Goal: Task Accomplishment & Management: Manage account settings

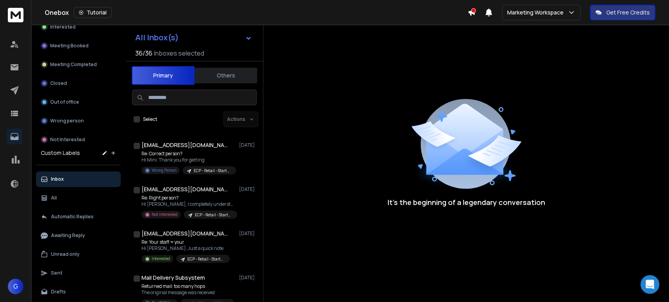
scroll to position [120, 0]
click at [84, 185] on button "Inbox" at bounding box center [78, 178] width 85 height 16
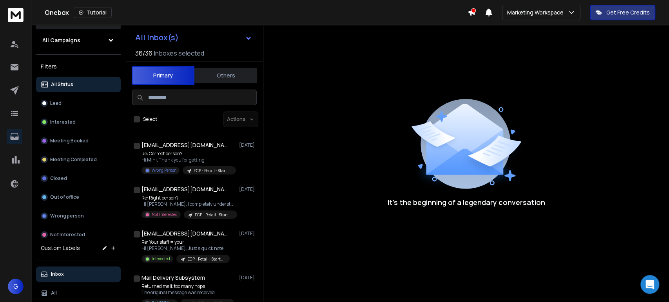
scroll to position [0, 0]
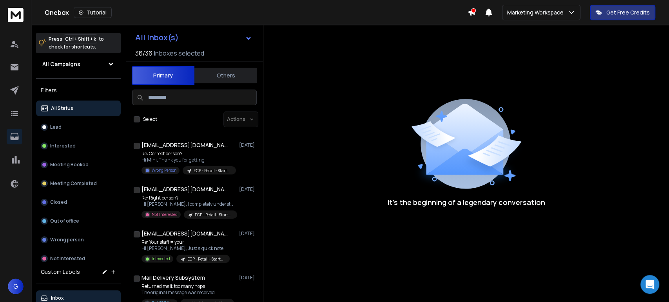
click at [82, 105] on button "All Status" at bounding box center [78, 109] width 85 height 16
click at [14, 74] on link at bounding box center [15, 68] width 16 height 16
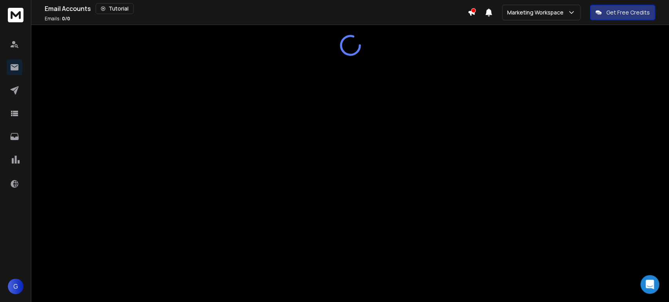
click at [14, 74] on link at bounding box center [15, 68] width 16 height 16
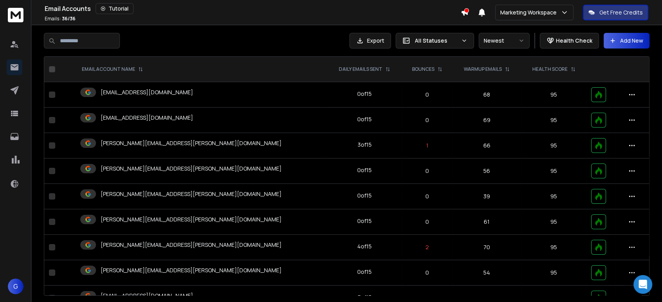
click at [14, 74] on link at bounding box center [15, 68] width 16 height 16
click at [13, 145] on div at bounding box center [16, 138] width 18 height 18
click at [18, 138] on icon at bounding box center [14, 136] width 9 height 9
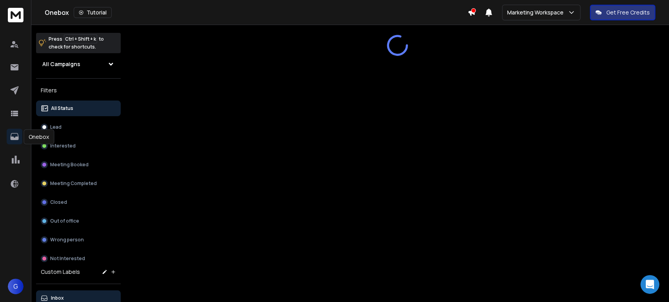
click at [18, 138] on icon at bounding box center [14, 136] width 9 height 9
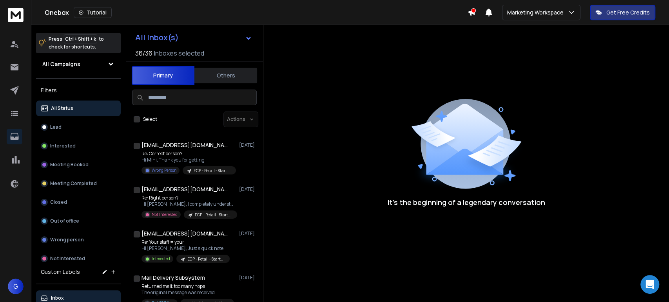
click at [18, 138] on icon at bounding box center [14, 136] width 9 height 9
click at [12, 73] on link at bounding box center [15, 68] width 16 height 16
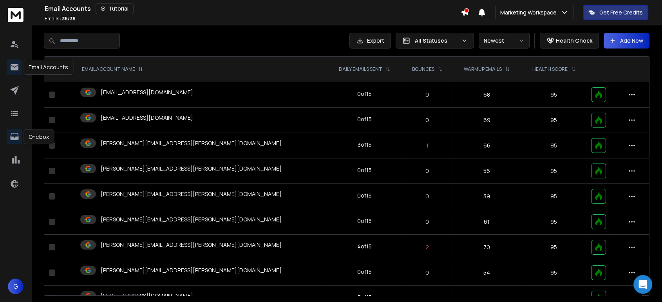
click at [13, 137] on icon at bounding box center [14, 136] width 8 height 7
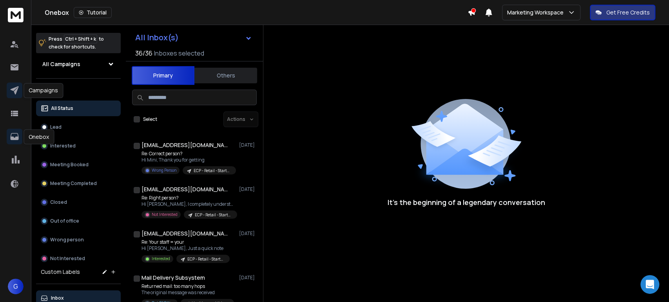
click at [14, 96] on link at bounding box center [15, 91] width 16 height 16
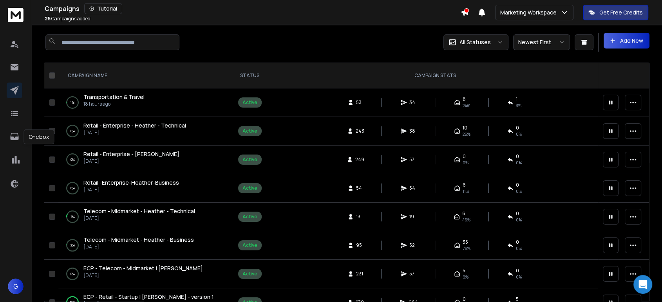
click at [23, 141] on div at bounding box center [16, 138] width 18 height 18
click at [19, 139] on link at bounding box center [15, 137] width 16 height 16
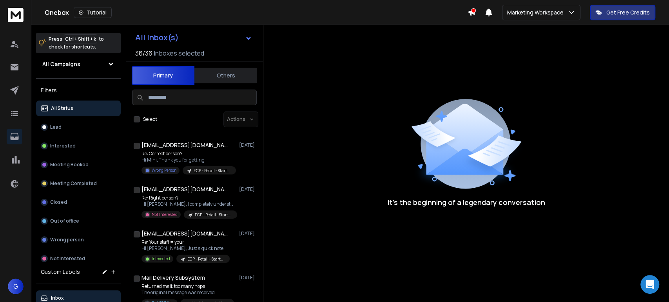
click at [100, 105] on button "All Status" at bounding box center [78, 109] width 85 height 16
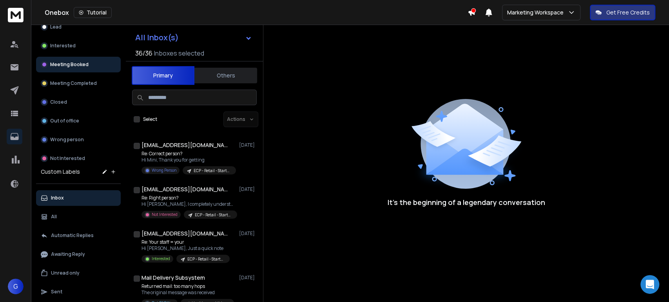
scroll to position [148, 0]
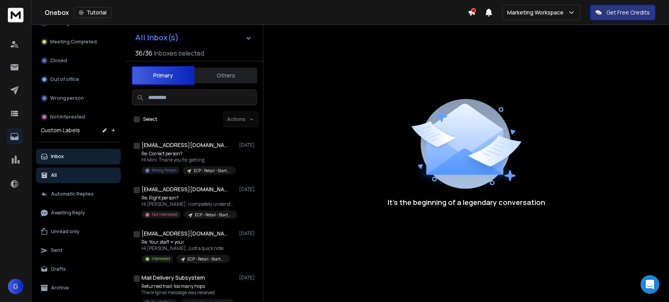
click at [86, 170] on button "All" at bounding box center [78, 176] width 85 height 16
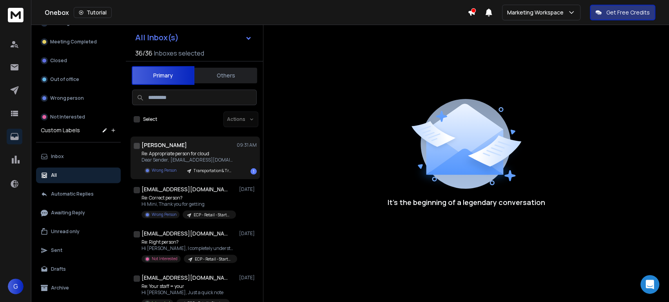
click at [229, 156] on p "Re: Appropriate person for cloud" at bounding box center [188, 154] width 94 height 6
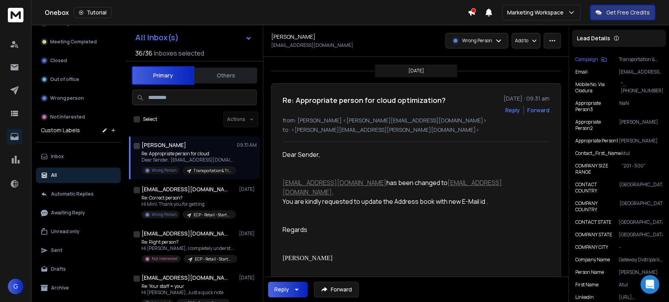
scroll to position [182, 0]
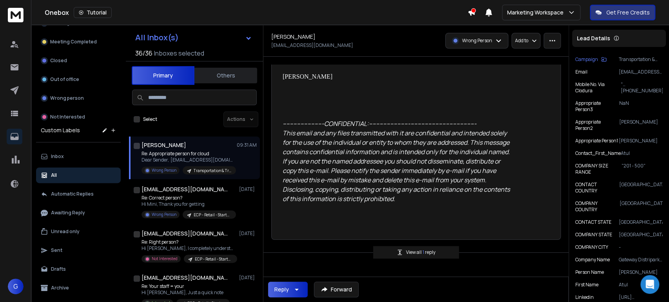
click at [334, 255] on p "View all 1 reply" at bounding box center [420, 253] width 29 height 6
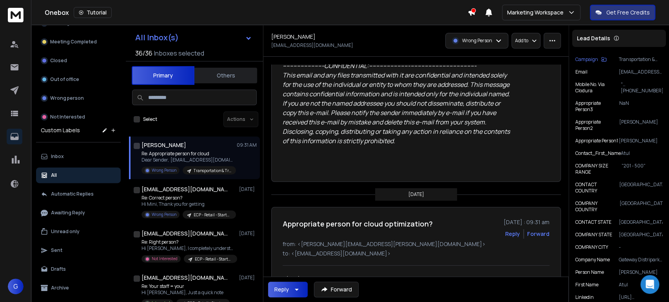
scroll to position [0, 0]
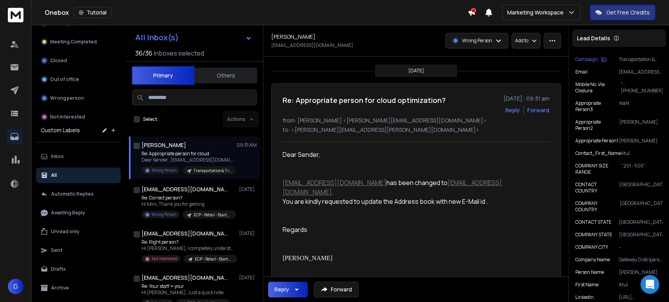
click at [334, 195] on link "[EMAIL_ADDRESS][DOMAIN_NAME]" at bounding box center [391, 188] width 219 height 18
drag, startPoint x: 279, startPoint y: 194, endPoint x: 396, endPoint y: 195, distance: 116.7
click at [334, 195] on div "Re: Appropriate person for cloud optimization? [DATE] : 09:31 am Reply Forward …" at bounding box center [415, 252] width 289 height 338
click at [334, 195] on p "[EMAIL_ADDRESS][DOMAIN_NAME] has been changed to [EMAIL_ADDRESS][DOMAIN_NAME] ." at bounding box center [396, 187] width 229 height 19
drag, startPoint x: 280, startPoint y: 193, endPoint x: 387, endPoint y: 194, distance: 106.6
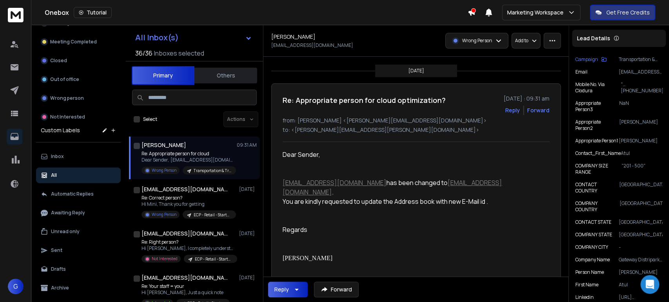
click at [334, 194] on div "Re: Appropriate person for cloud optimization? [DATE] : 09:31 am Reply Forward …" at bounding box center [415, 252] width 289 height 338
copy link "[EMAIL_ADDRESS][DOMAIN_NAME]"
click at [19, 88] on link at bounding box center [15, 91] width 16 height 16
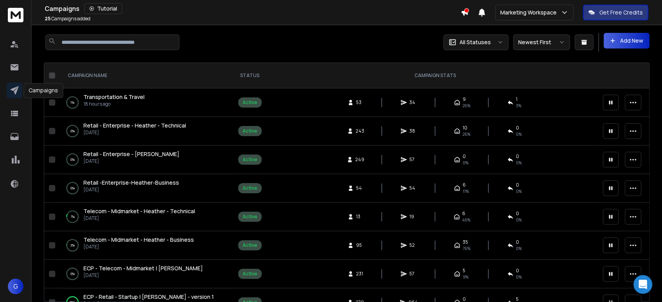
click at [153, 108] on div "1 % Transportation & Travel 18 hours ago" at bounding box center [143, 102] width 154 height 19
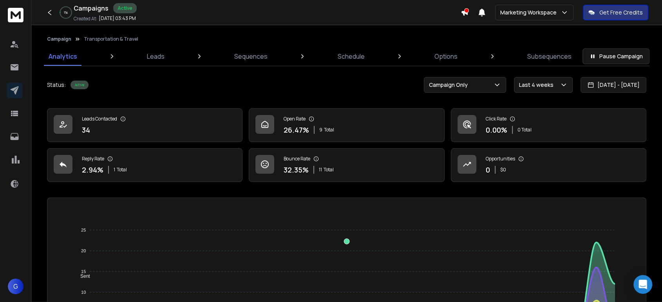
click at [172, 55] on div "Analytics Leads Sequences Schedule Options Subsequences" at bounding box center [310, 56] width 532 height 19
click at [164, 57] on p "Leads" at bounding box center [156, 56] width 18 height 9
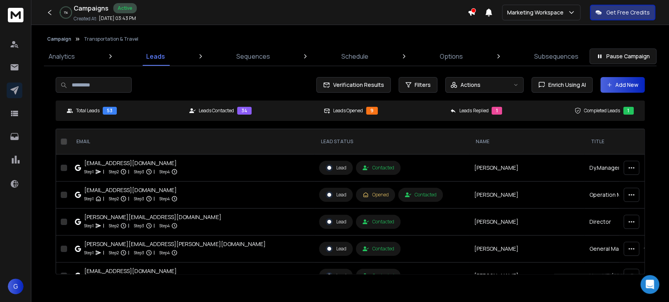
click at [93, 81] on input at bounding box center [94, 85] width 76 height 16
type input "****"
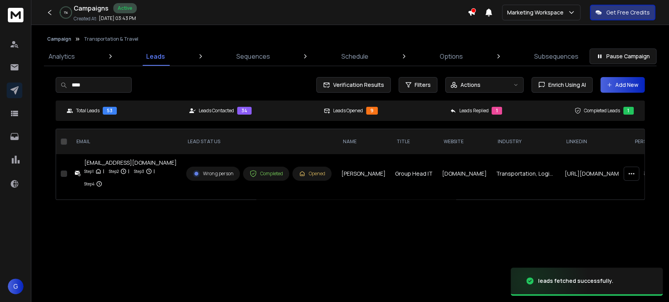
click at [150, 178] on div "Step 1 | Step 2 | Step 3 | Step 4" at bounding box center [130, 178] width 92 height 20
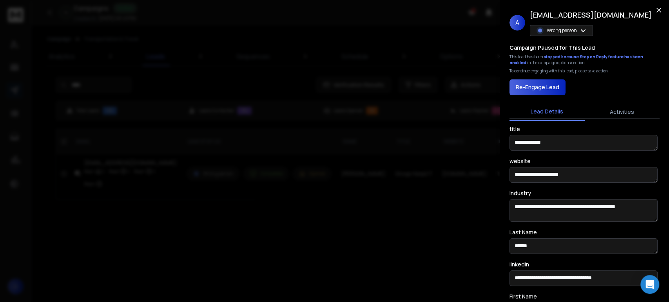
click at [334, 7] on icon "button" at bounding box center [659, 10] width 8 height 8
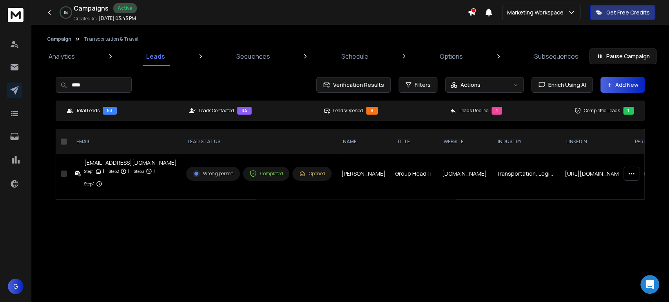
click at [63, 171] on button "button" at bounding box center [64, 174] width 6 height 6
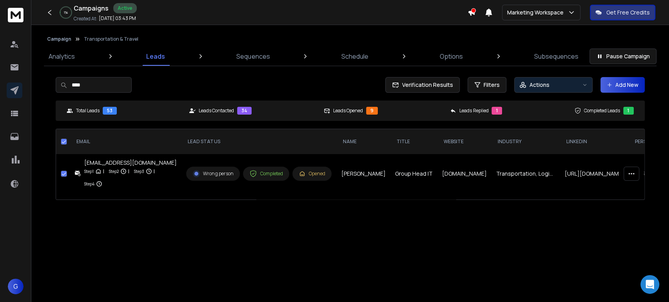
click at [334, 87] on p "Actions" at bounding box center [539, 85] width 20 height 8
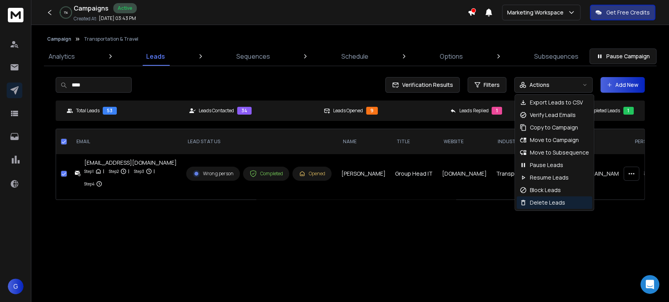
click at [334, 222] on div "ReferralStack Unlock AI-powered affiliate growth Lifetime Deals available! Clai…" at bounding box center [334, 151] width 669 height 302
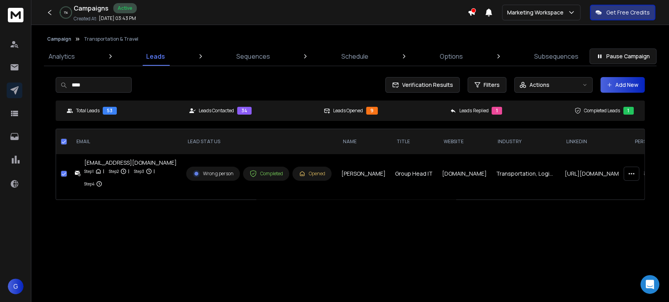
click at [334, 173] on icon "button" at bounding box center [631, 173] width 7 height 7
click at [334, 231] on div "ReferralStack Unlock AI-powered affiliate growth Lifetime Deals available! Clai…" at bounding box center [334, 151] width 669 height 302
click at [65, 172] on button "button" at bounding box center [64, 174] width 6 height 6
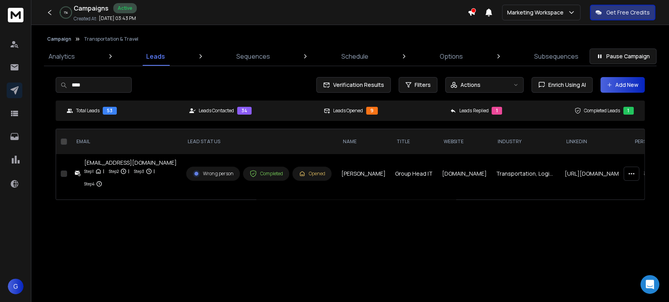
click at [334, 113] on p "Leads Opened" at bounding box center [348, 111] width 30 height 6
click at [9, 137] on link at bounding box center [15, 137] width 16 height 16
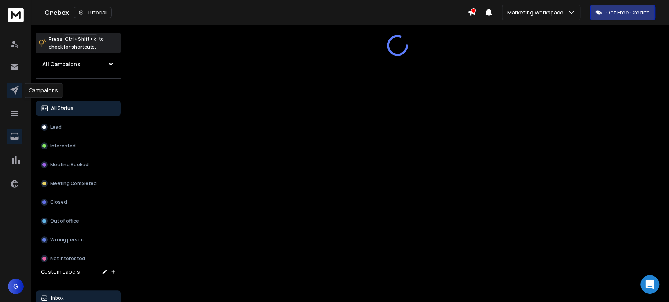
click at [14, 94] on icon at bounding box center [14, 90] width 9 height 9
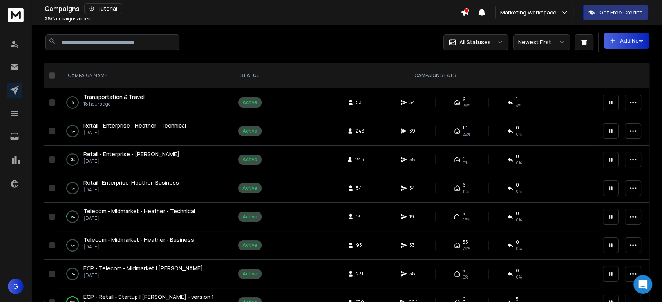
click at [167, 107] on div "1 % Transportation & Travel 18 hours ago" at bounding box center [143, 102] width 154 height 19
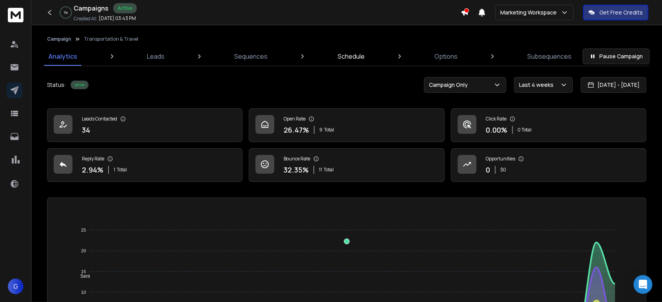
click at [334, 55] on p "Schedule" at bounding box center [351, 56] width 27 height 9
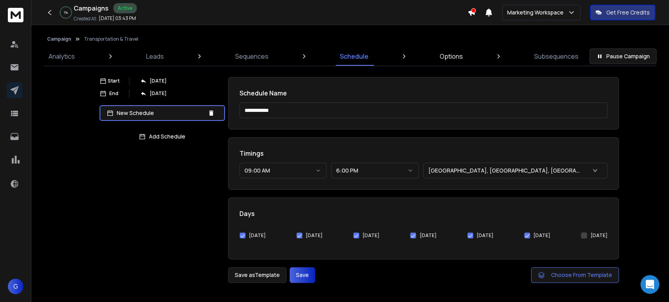
click at [334, 58] on p "Options" at bounding box center [450, 56] width 23 height 9
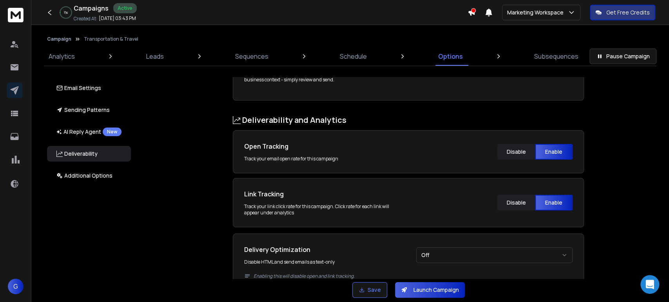
scroll to position [762, 0]
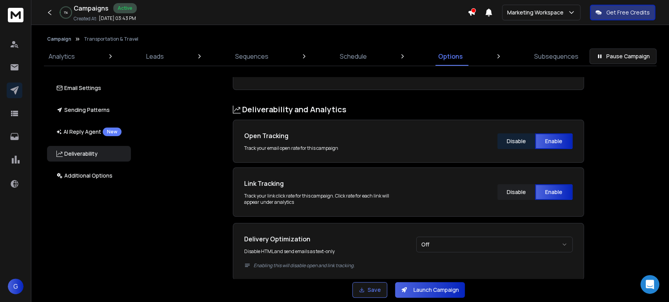
click at [334, 141] on button "Disable" at bounding box center [516, 142] width 38 height 16
click at [334, 189] on button "Disable" at bounding box center [516, 192] width 38 height 16
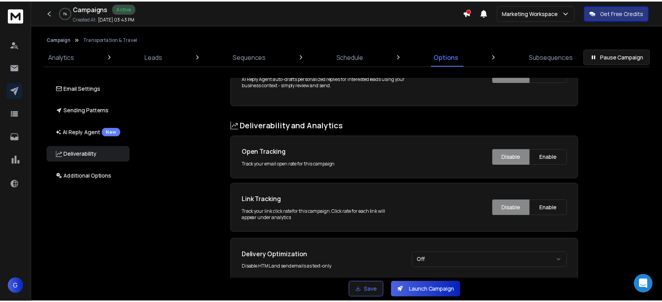
scroll to position [747, 0]
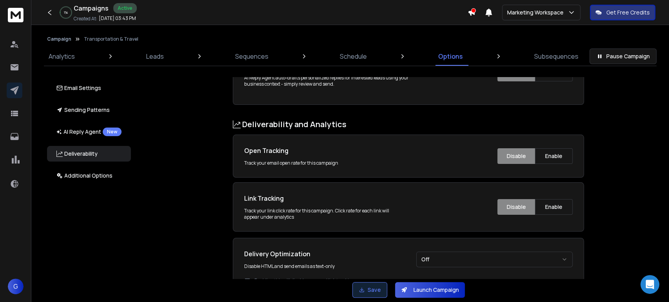
click at [334, 289] on button "Save" at bounding box center [369, 290] width 35 height 16
click at [13, 85] on link at bounding box center [15, 91] width 16 height 16
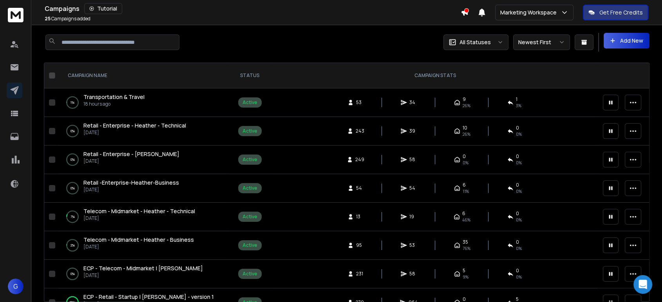
click at [187, 188] on div "0 % Retail -Enterprise-Heather-Business [DATE]" at bounding box center [143, 188] width 154 height 19
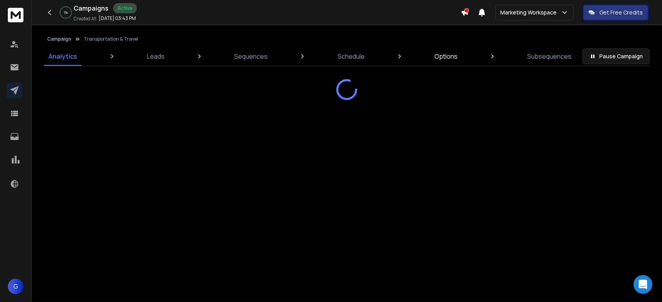
click at [334, 56] on p "Options" at bounding box center [445, 56] width 23 height 9
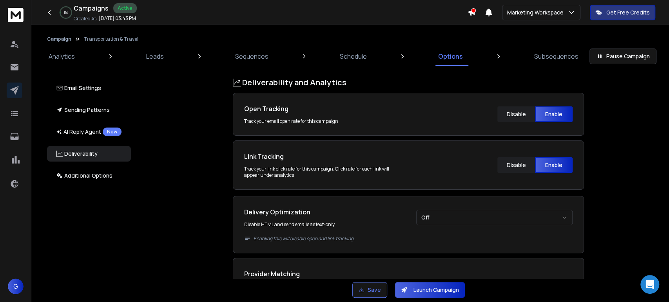
scroll to position [773, 0]
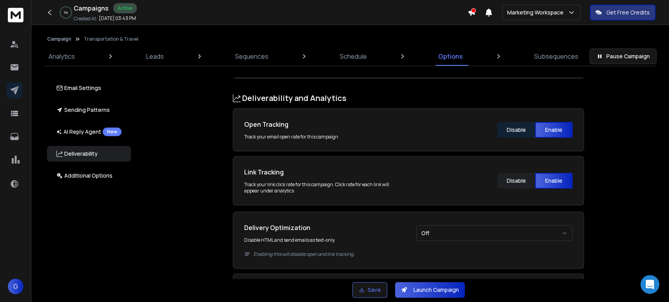
click at [334, 129] on button "Disable" at bounding box center [516, 130] width 38 height 16
click at [334, 176] on button "Disable" at bounding box center [516, 181] width 38 height 16
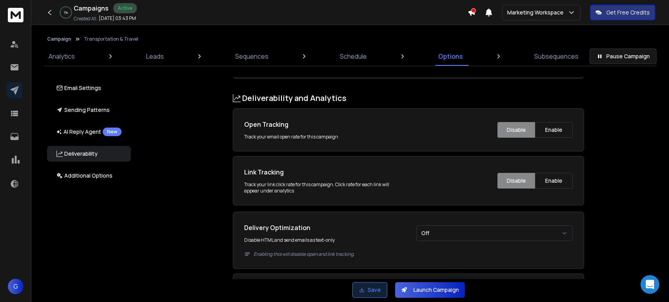
click at [334, 292] on button "Save" at bounding box center [369, 290] width 35 height 16
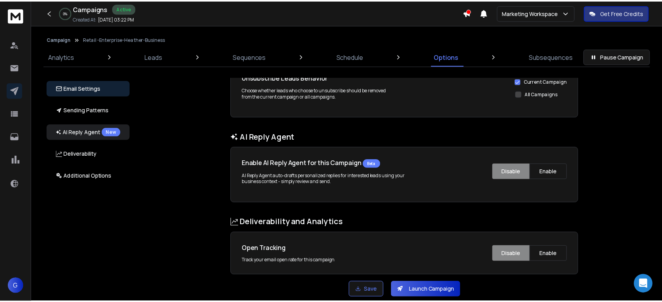
scroll to position [649, 0]
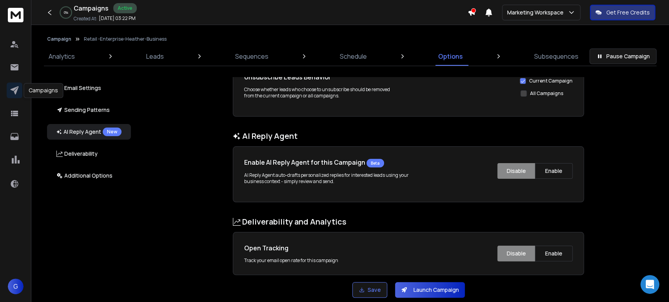
click at [11, 91] on icon at bounding box center [14, 90] width 9 height 9
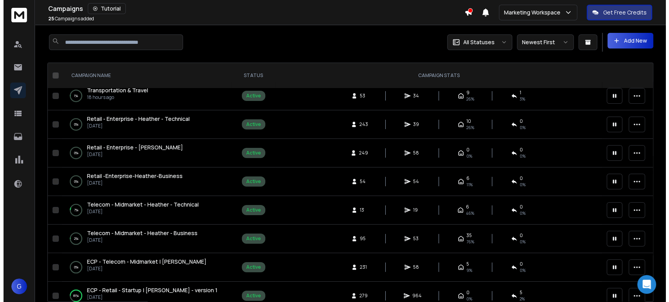
scroll to position [8, 0]
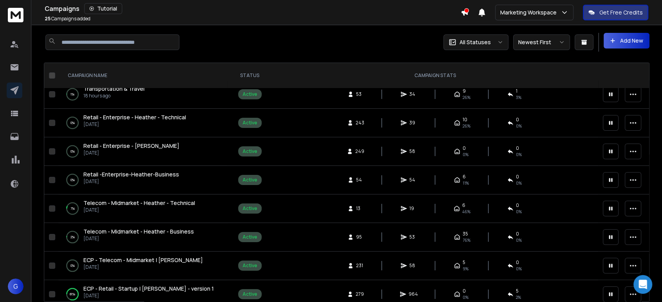
click at [190, 213] on div "Telecom - Midmarket - Heather - Technical [DATE]" at bounding box center [139, 208] width 112 height 19
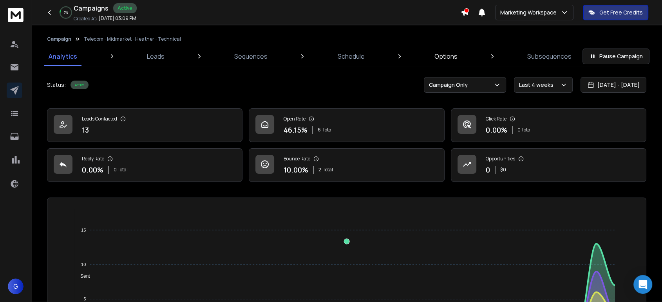
click at [334, 56] on p "Options" at bounding box center [445, 56] width 23 height 9
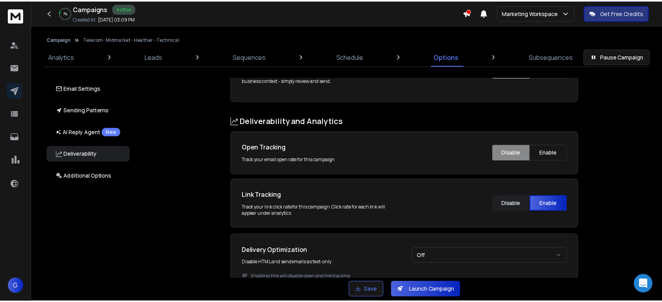
scroll to position [735, 0]
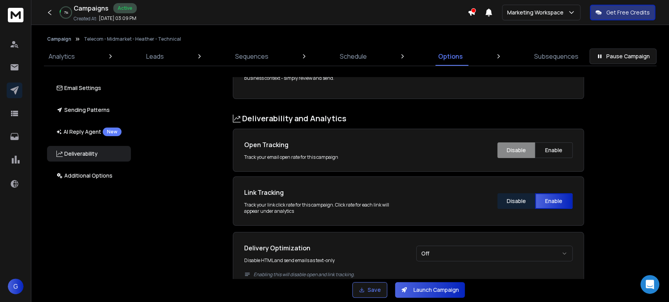
click at [334, 204] on button "Disable" at bounding box center [516, 202] width 38 height 16
click at [334, 297] on button "Save" at bounding box center [369, 290] width 35 height 16
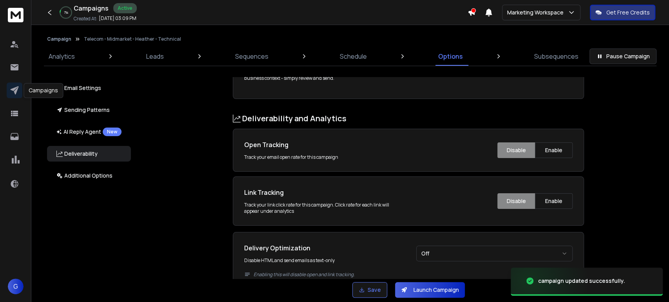
click at [11, 86] on icon at bounding box center [14, 90] width 9 height 9
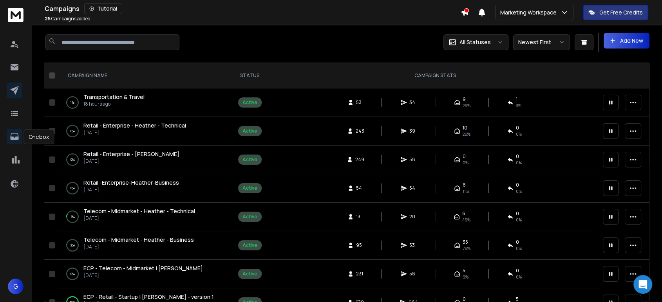
click at [13, 135] on icon at bounding box center [14, 136] width 9 height 9
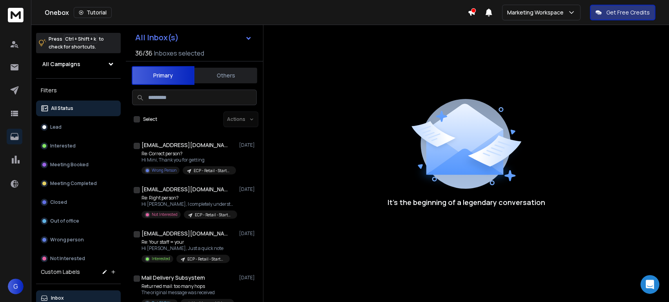
click at [78, 101] on button "All Status" at bounding box center [78, 109] width 85 height 16
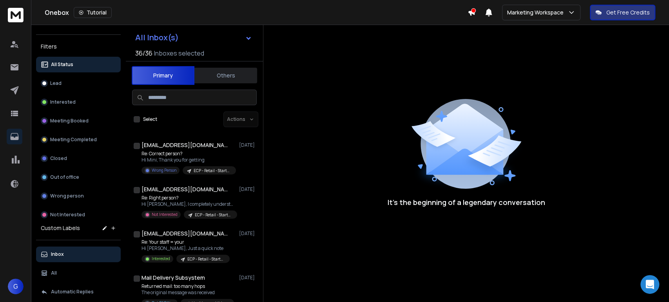
scroll to position [47, 0]
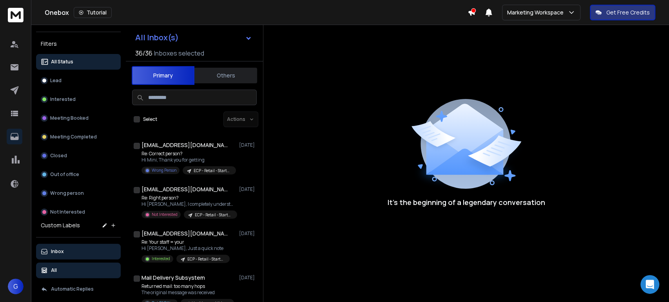
click at [66, 273] on button "All" at bounding box center [78, 271] width 85 height 16
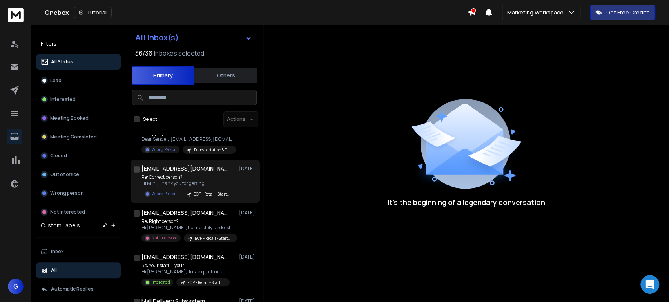
scroll to position [0, 0]
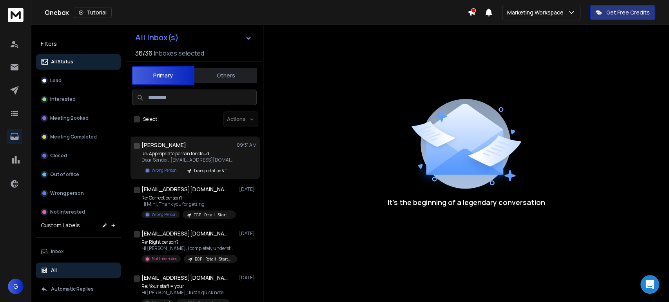
click at [238, 160] on div "Re: Appropriate person for cloud Dear Sender, [EMAIL_ADDRESS][DOMAIN_NAME] [[DO…" at bounding box center [198, 163] width 115 height 24
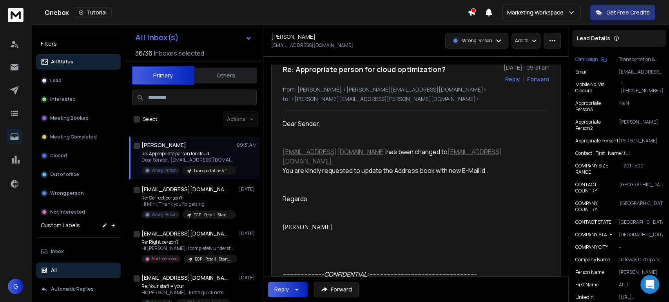
scroll to position [38, 0]
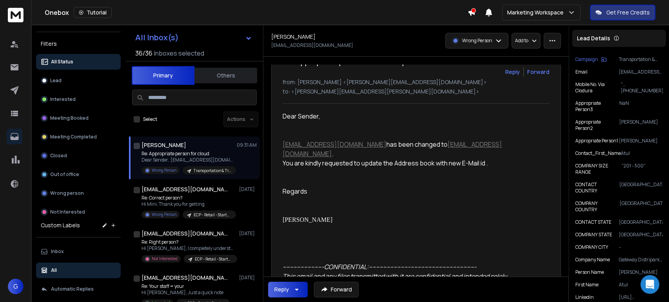
drag, startPoint x: 281, startPoint y: 154, endPoint x: 387, endPoint y: 152, distance: 105.8
click at [334, 152] on div "Re: Appropriate person for cloud optimization? [DATE] : 09:31 am Reply Forward …" at bounding box center [415, 214] width 289 height 338
copy link "[EMAIL_ADDRESS][DOMAIN_NAME]"
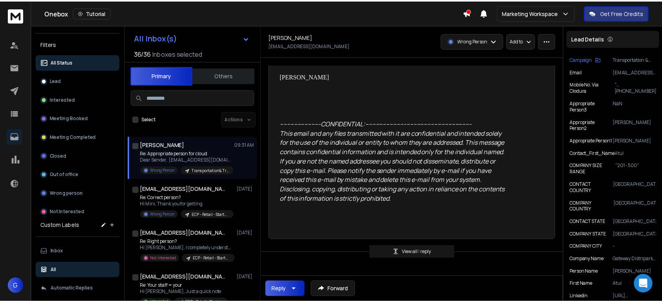
scroll to position [0, 0]
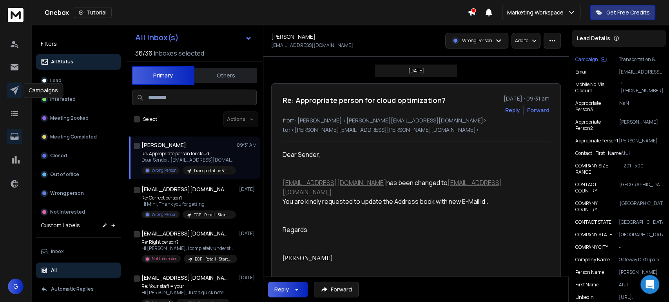
click at [13, 89] on icon at bounding box center [14, 91] width 8 height 8
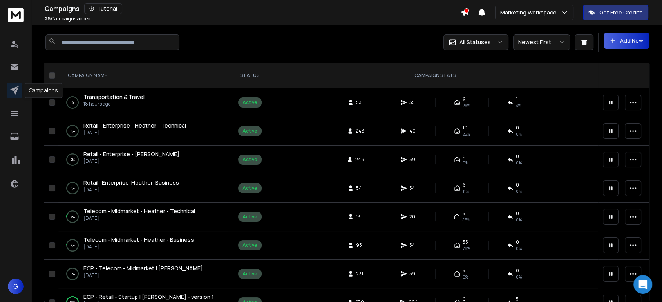
click at [156, 109] on div "1 % Transportation & Travel 18 hours ago" at bounding box center [143, 102] width 154 height 19
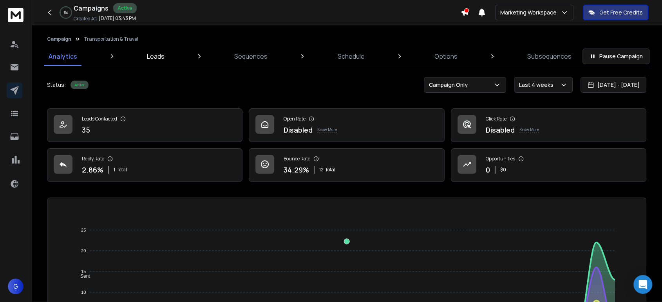
click at [163, 57] on p "Leads" at bounding box center [156, 56] width 18 height 9
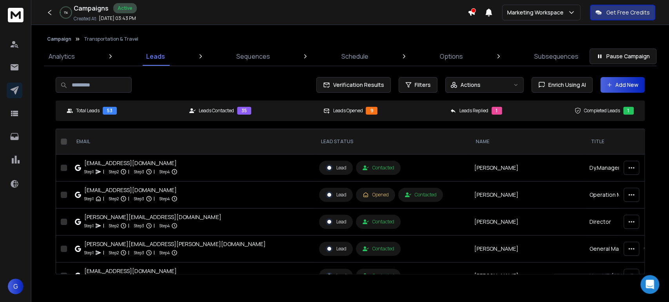
click at [334, 89] on button "Add New" at bounding box center [622, 85] width 44 height 16
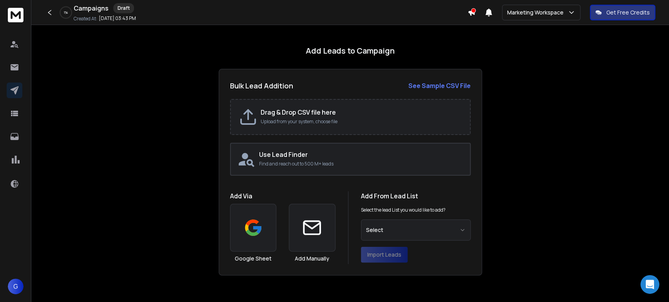
click at [334, 193] on h1 "Add From Lead List" at bounding box center [416, 196] width 110 height 9
click at [313, 244] on div at bounding box center [312, 228] width 47 height 48
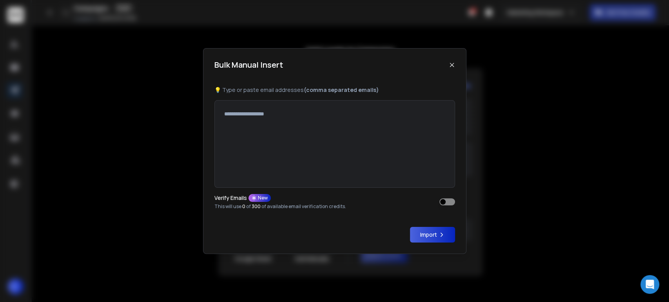
click at [288, 112] on textarea at bounding box center [334, 144] width 241 height 88
paste textarea "**********"
type textarea "**********"
click at [334, 203] on button "Verify Emails New This will use 1 of 300 of available email verification credit…" at bounding box center [447, 202] width 16 height 7
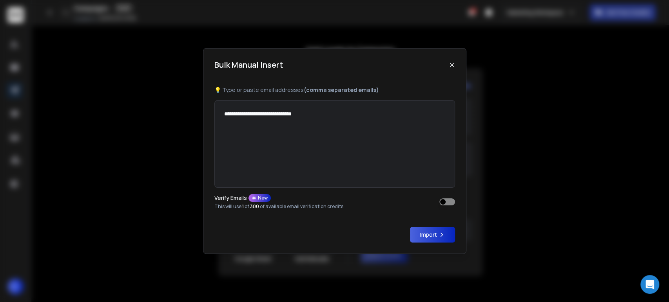
click at [334, 233] on icon "submit" at bounding box center [441, 235] width 6 height 6
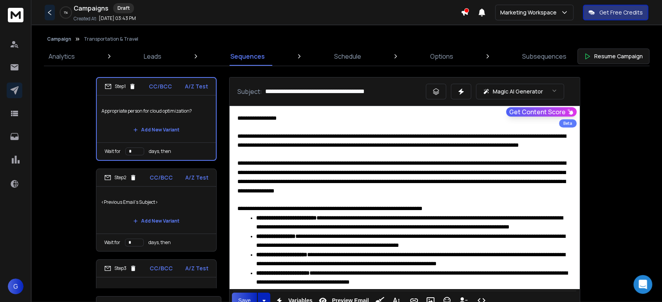
click at [52, 13] on icon at bounding box center [49, 12] width 7 height 7
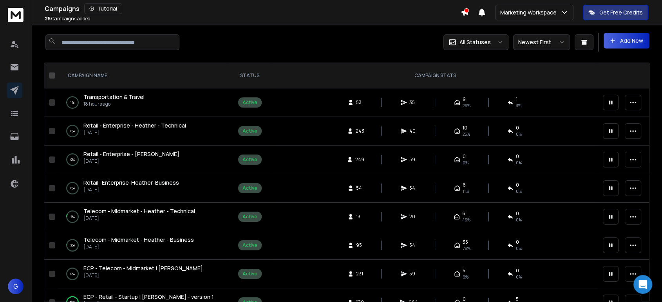
click at [163, 106] on div "1 % Transportation & Travel 18 hours ago" at bounding box center [143, 102] width 154 height 19
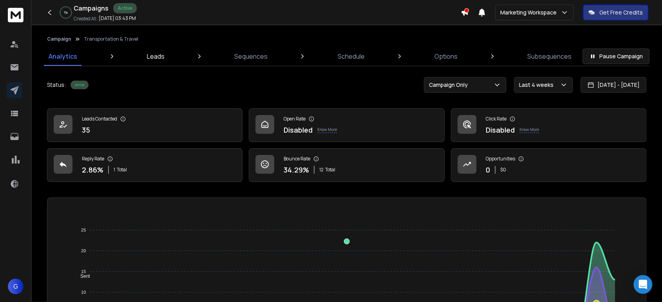
click at [157, 60] on p "Leads" at bounding box center [156, 56] width 18 height 9
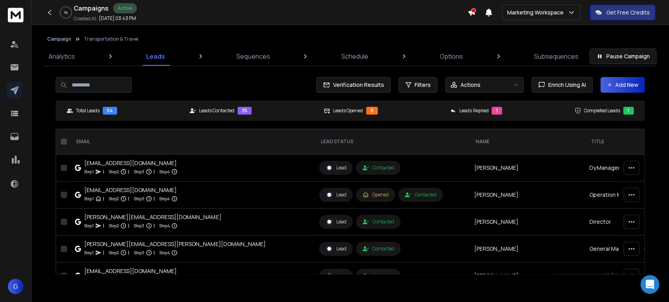
click at [334, 86] on button "Add New" at bounding box center [622, 85] width 44 height 16
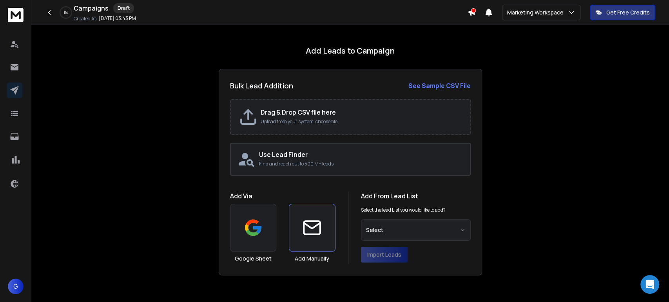
click at [307, 250] on div at bounding box center [312, 228] width 47 height 48
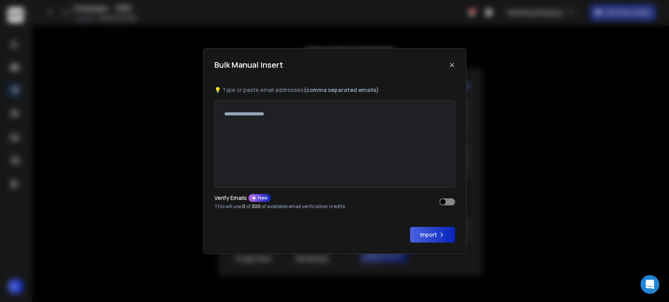
click at [284, 115] on textarea at bounding box center [334, 144] width 241 height 88
paste textarea "**********"
type textarea "**********"
click at [334, 234] on button "Import" at bounding box center [432, 235] width 45 height 16
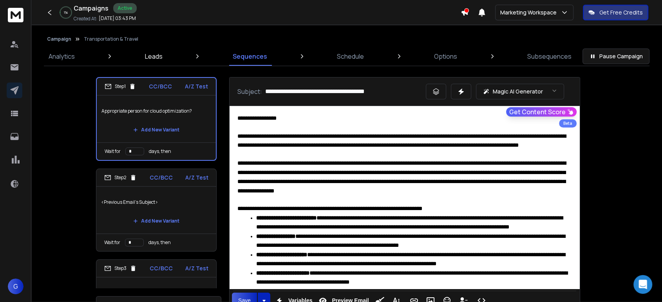
click at [160, 56] on p "Leads" at bounding box center [154, 56] width 18 height 9
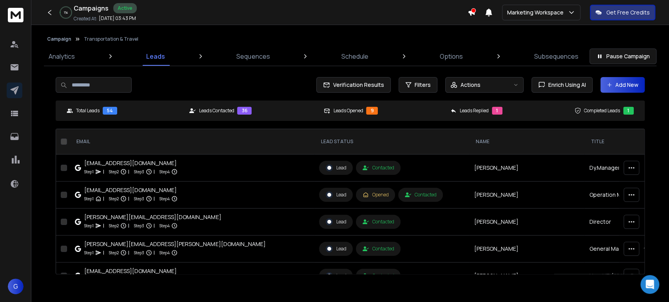
click at [116, 81] on input at bounding box center [94, 85] width 76 height 16
type input "****"
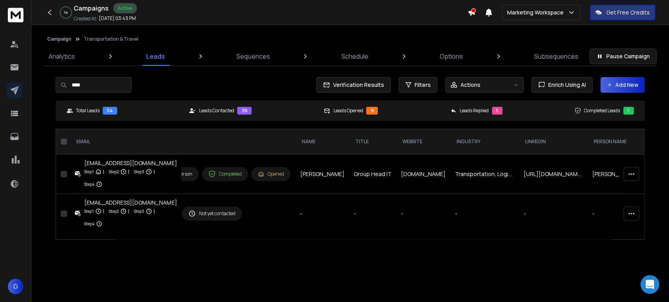
scroll to position [0, 42]
click at [334, 216] on icon "button" at bounding box center [631, 213] width 7 height 7
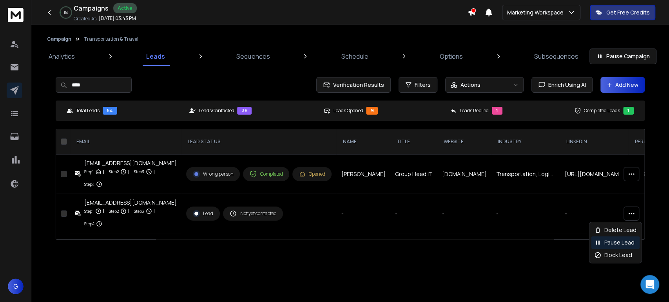
click at [334, 270] on div "ReferralStack Unlock AI-powered affiliate growth Lifetime Deals available! Clai…" at bounding box center [334, 151] width 669 height 302
click at [334, 212] on icon "button" at bounding box center [631, 213] width 7 height 7
click at [334, 286] on div "ReferralStack Unlock AI-powered affiliate growth Lifetime Deals available! Clai…" at bounding box center [334, 151] width 669 height 302
click at [334, 212] on icon "button" at bounding box center [631, 213] width 7 height 7
click at [334, 228] on p "Delete Lead" at bounding box center [620, 230] width 32 height 8
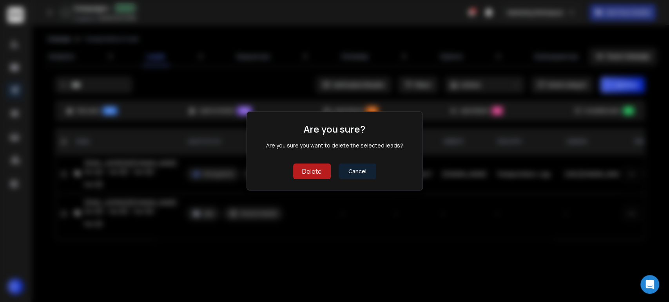
click at [306, 166] on button "Delete" at bounding box center [312, 172] width 38 height 16
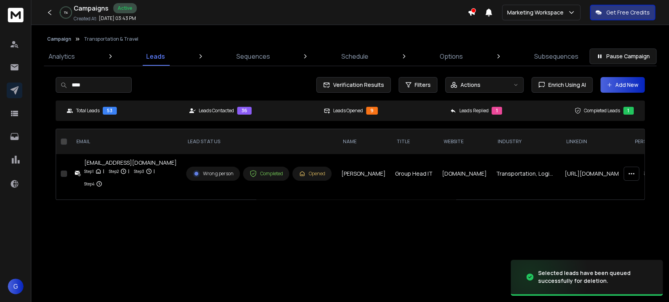
click at [158, 57] on p "Leads" at bounding box center [155, 56] width 19 height 9
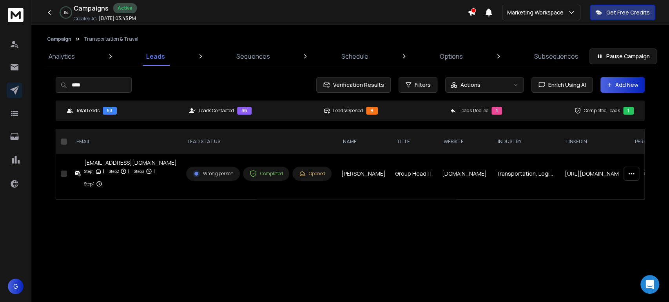
click at [334, 84] on button "Add New" at bounding box center [622, 85] width 44 height 16
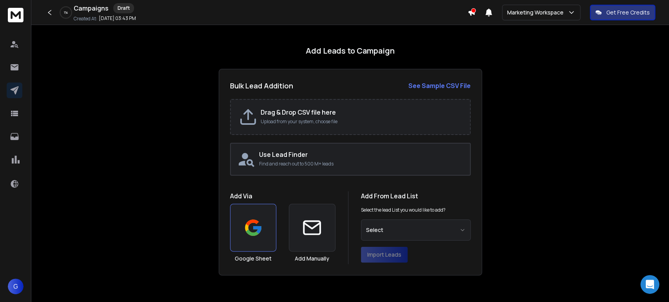
click at [244, 245] on div at bounding box center [253, 228] width 47 height 48
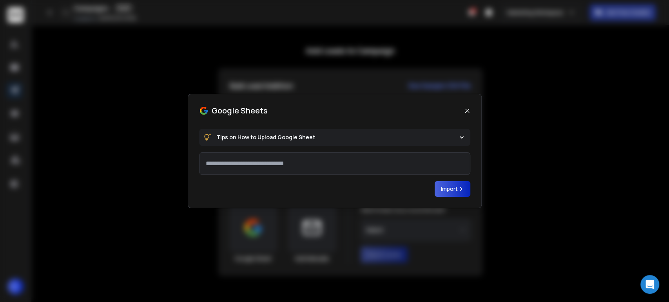
click at [279, 165] on input at bounding box center [334, 163] width 271 height 23
click at [334, 111] on icon at bounding box center [467, 111] width 6 height 6
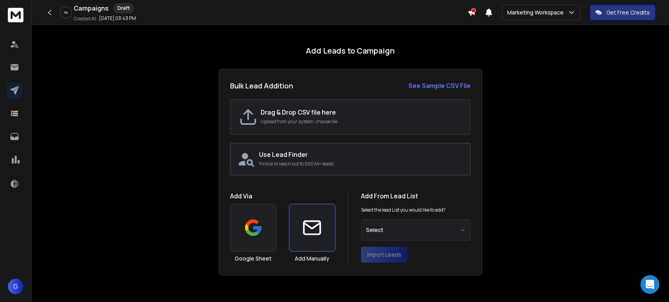
click at [318, 236] on icon at bounding box center [312, 228] width 20 height 24
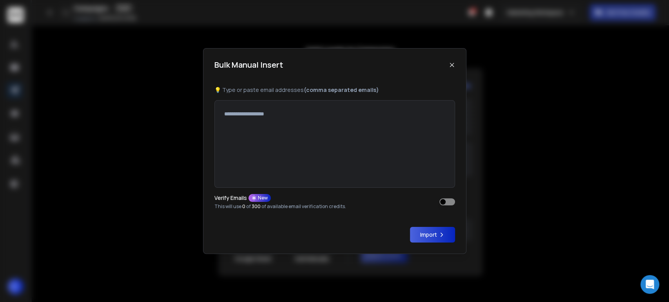
click at [334, 63] on icon at bounding box center [452, 65] width 6 height 6
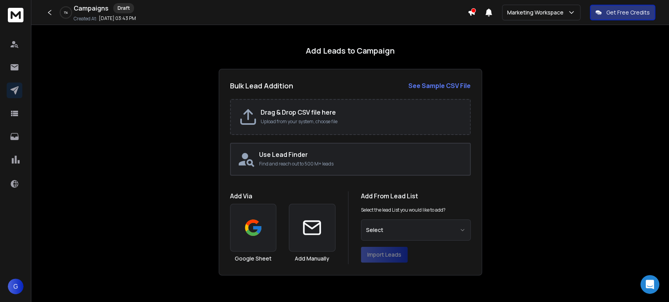
click at [334, 134] on div "Add Leads to Campaign Bulk Lead Addition See Sample CSV File Drag & Drop CSV fi…" at bounding box center [350, 160] width 401 height 230
click at [139, 210] on div "Add Leads to Campaign Bulk Lead Addition See Sample CSV File Drag & Drop CSV fi…" at bounding box center [334, 138] width 669 height 276
click at [334, 58] on div "Add Leads to Campaign Bulk Lead Addition See Sample CSV File Drag & Drop CSV fi…" at bounding box center [334, 138] width 669 height 276
click at [46, 12] on icon at bounding box center [49, 12] width 7 height 7
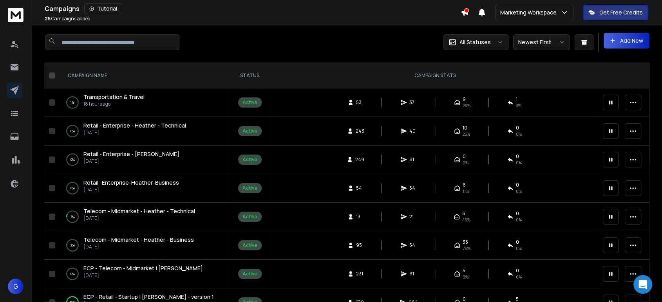
click at [159, 96] on div "1 % Transportation & Travel 18 hours ago" at bounding box center [143, 102] width 154 height 19
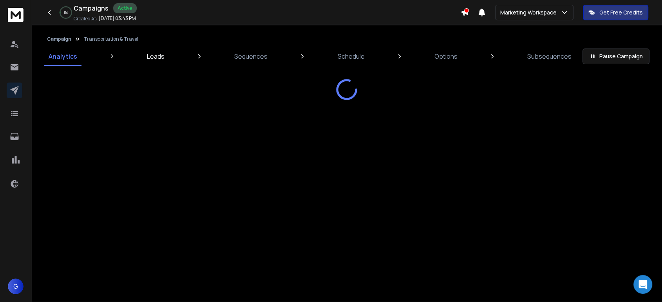
click at [159, 59] on p "Leads" at bounding box center [156, 56] width 18 height 9
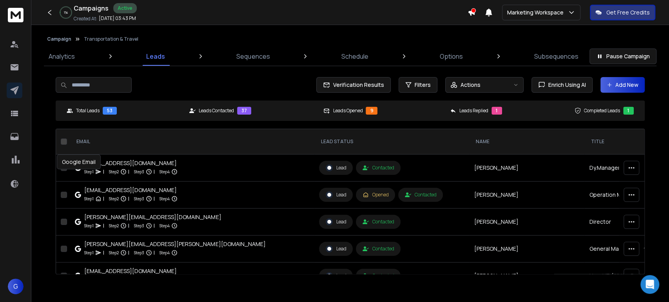
click at [80, 171] on icon at bounding box center [78, 168] width 6 height 6
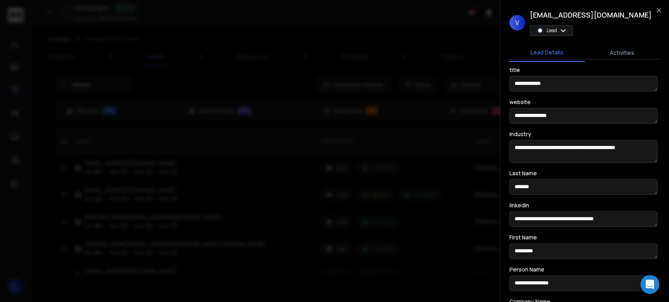
click at [334, 81] on textarea "**********" at bounding box center [583, 84] width 148 height 16
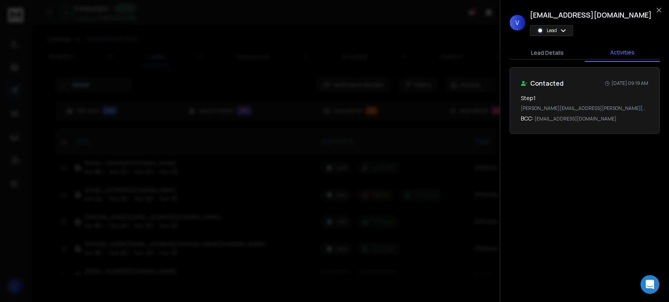
click at [334, 52] on button "Activities" at bounding box center [621, 53] width 75 height 18
click at [334, 14] on h1 "[EMAIL_ADDRESS][DOMAIN_NAME]" at bounding box center [591, 14] width 122 height 11
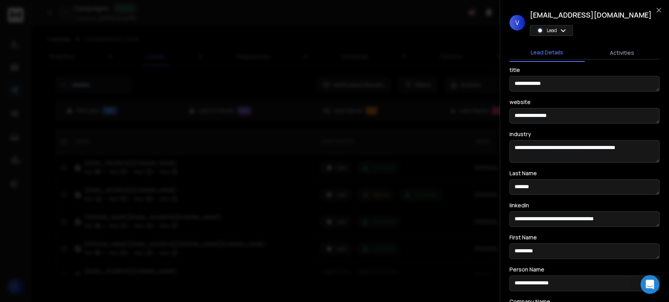
click at [334, 54] on button "Lead Details" at bounding box center [546, 53] width 75 height 18
click at [334, 12] on icon "button" at bounding box center [659, 10] width 8 height 8
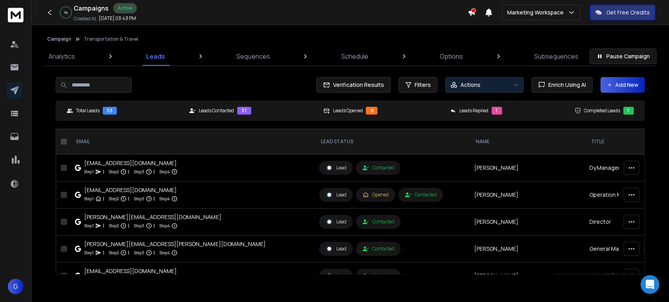
click at [334, 82] on div "Actions" at bounding box center [480, 85] width 60 height 8
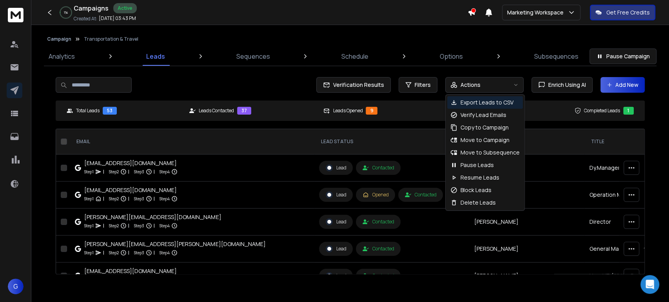
click at [276, 83] on div "Verification Results Filters Actions Enrich Using AI Add New" at bounding box center [350, 85] width 588 height 16
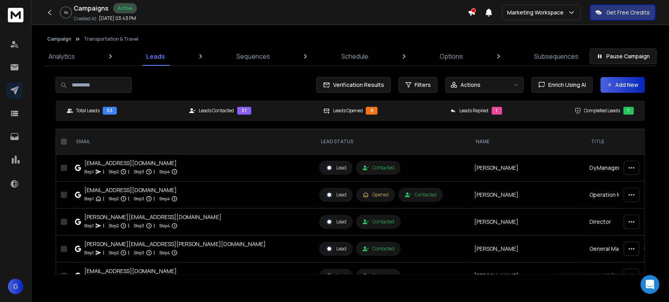
click at [334, 85] on button "Add New" at bounding box center [622, 85] width 44 height 16
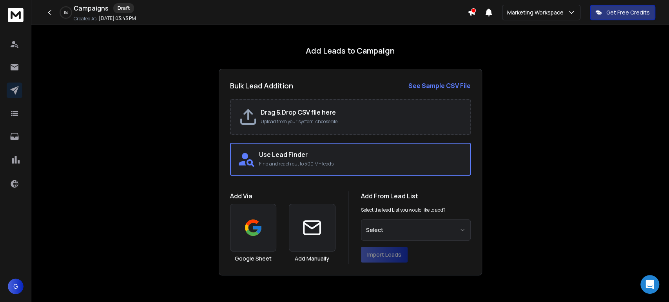
click at [317, 156] on h2 "Use Lead Finder" at bounding box center [361, 154] width 204 height 9
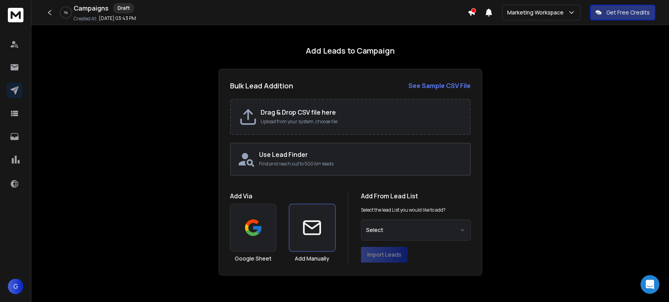
click at [320, 247] on div at bounding box center [312, 228] width 47 height 48
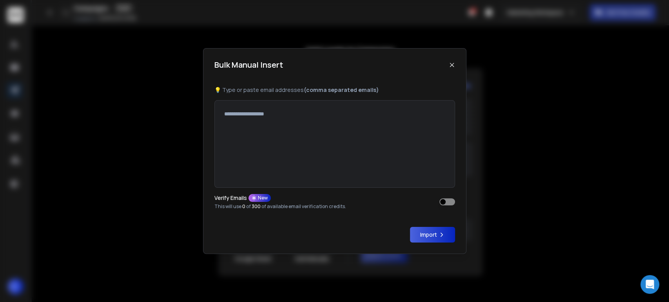
click at [323, 133] on textarea at bounding box center [334, 144] width 241 height 88
paste textarea "**********"
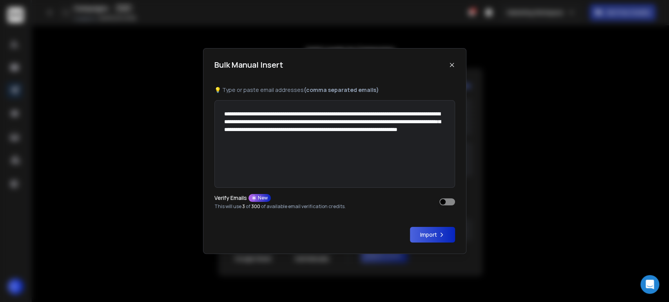
type textarea "**********"
click at [334, 233] on button "Import" at bounding box center [432, 235] width 45 height 16
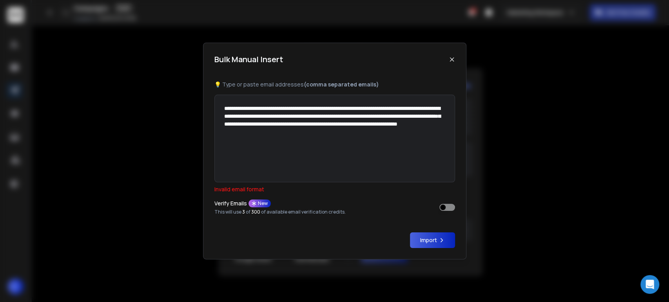
click at [334, 60] on icon at bounding box center [452, 59] width 6 height 6
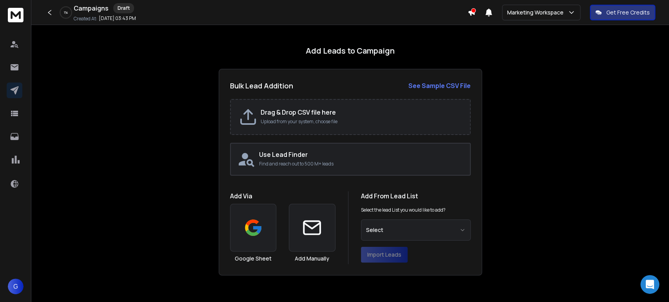
click at [334, 225] on button "Select" at bounding box center [416, 230] width 110 height 21
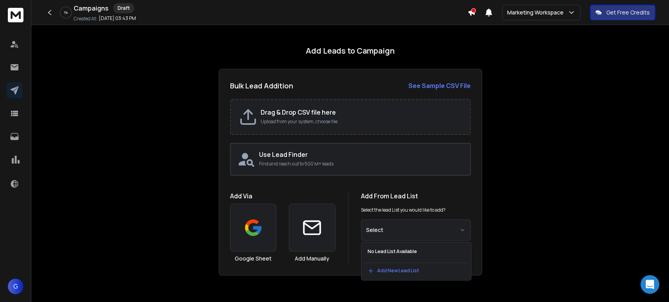
click at [334, 225] on button "Select" at bounding box center [416, 230] width 110 height 21
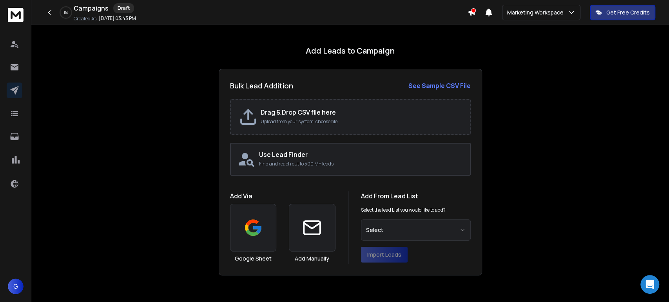
click at [334, 188] on div "Bulk Lead Addition See Sample CSV File Drag & Drop CSV file here Upload from yo…" at bounding box center [350, 172] width 241 height 184
click at [257, 239] on icon at bounding box center [253, 228] width 20 height 24
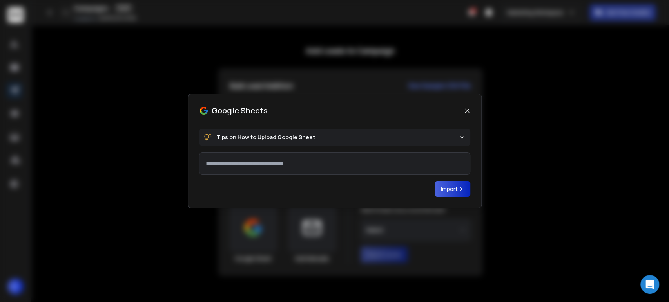
click at [334, 139] on div "Tips on How to Upload Google Sheet" at bounding box center [334, 137] width 271 height 17
click at [334, 112] on icon at bounding box center [467, 111] width 4 height 4
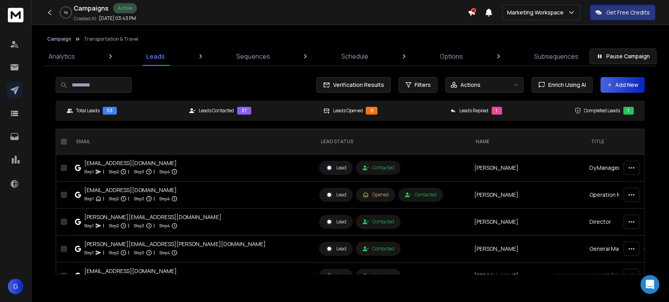
click at [90, 90] on input at bounding box center [94, 85] width 76 height 16
type input "****"
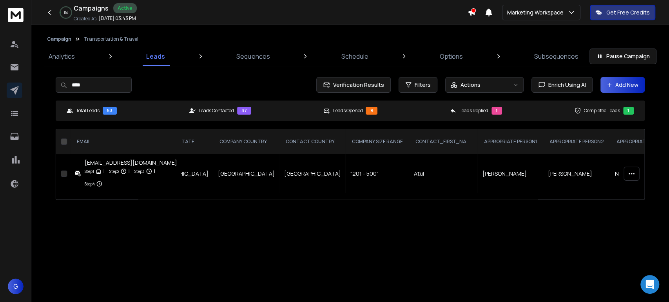
scroll to position [0, 745]
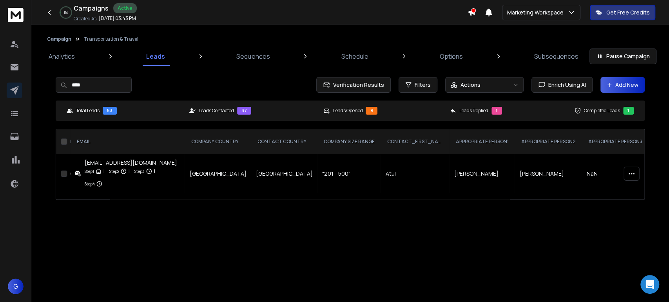
click at [129, 162] on div "[EMAIL_ADDRESS][DOMAIN_NAME]" at bounding box center [130, 163] width 92 height 8
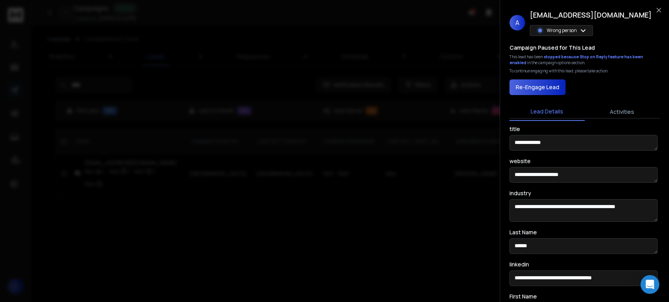
click at [334, 14] on h1 "[EMAIL_ADDRESS][DOMAIN_NAME]" at bounding box center [591, 14] width 122 height 11
click at [334, 90] on button "Re-Engage Lead" at bounding box center [537, 88] width 56 height 16
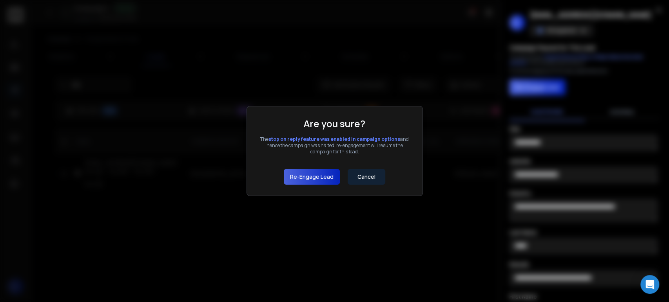
click at [334, 177] on button "Cancel" at bounding box center [366, 177] width 38 height 16
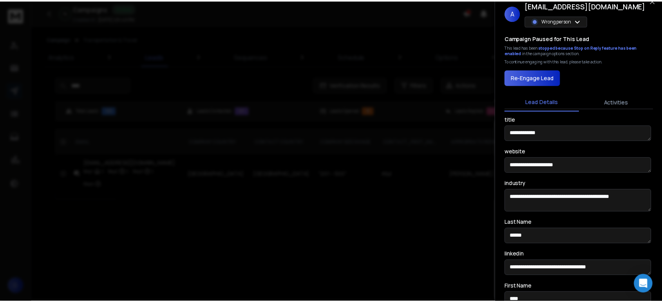
scroll to position [0, 0]
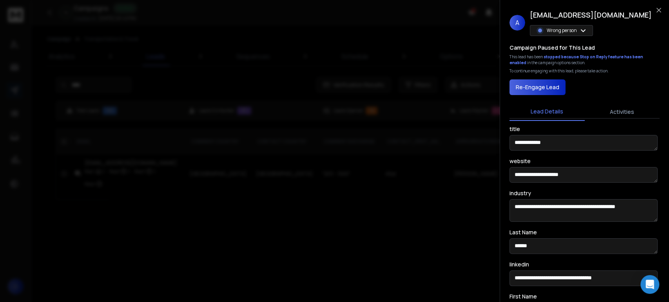
click at [334, 32] on body "ReferralStack Unlock AI-powered affiliate growth Lifetime Deals available! Clai…" at bounding box center [334, 151] width 669 height 302
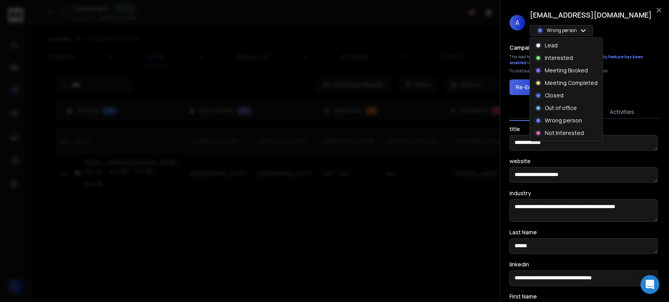
click at [334, 31] on div at bounding box center [334, 151] width 669 height 302
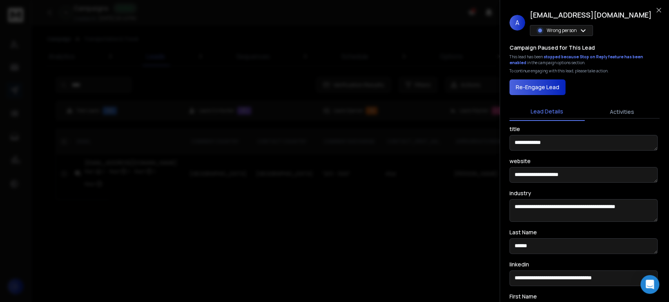
click at [334, 14] on h1 "[EMAIL_ADDRESS][DOMAIN_NAME]" at bounding box center [591, 14] width 122 height 11
click at [334, 10] on icon "button" at bounding box center [659, 10] width 8 height 8
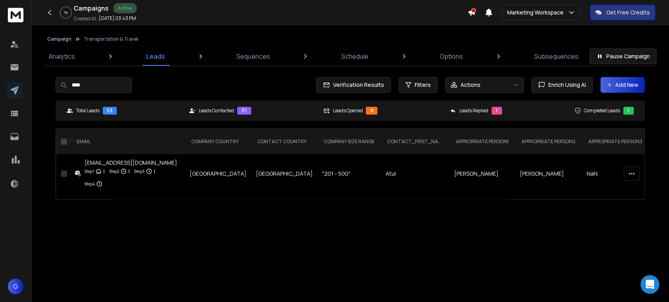
click at [67, 172] on button "button" at bounding box center [64, 174] width 6 height 6
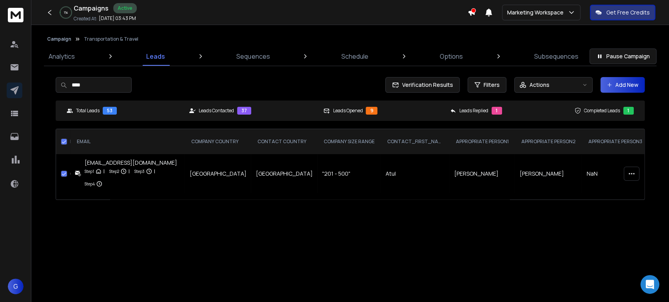
click at [334, 177] on icon "button" at bounding box center [631, 173] width 7 height 7
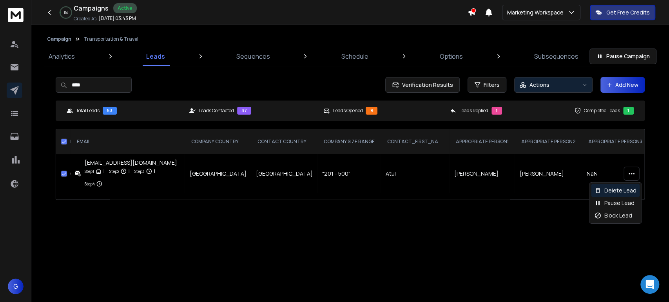
click at [334, 83] on div "Actions" at bounding box center [549, 85] width 60 height 8
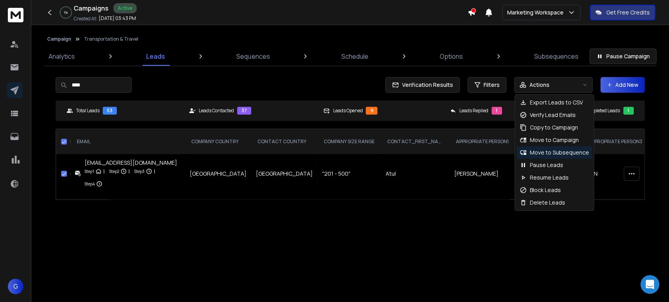
click at [334, 244] on div "ReferralStack Unlock AI-powered affiliate growth Lifetime Deals available! Clai…" at bounding box center [334, 151] width 669 height 302
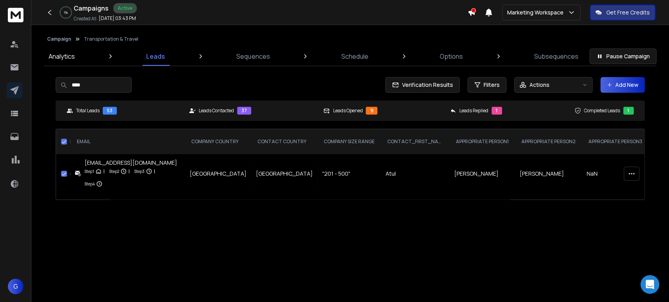
click at [67, 51] on link "Analytics" at bounding box center [62, 56] width 36 height 19
